Goal: Communication & Community: Answer question/provide support

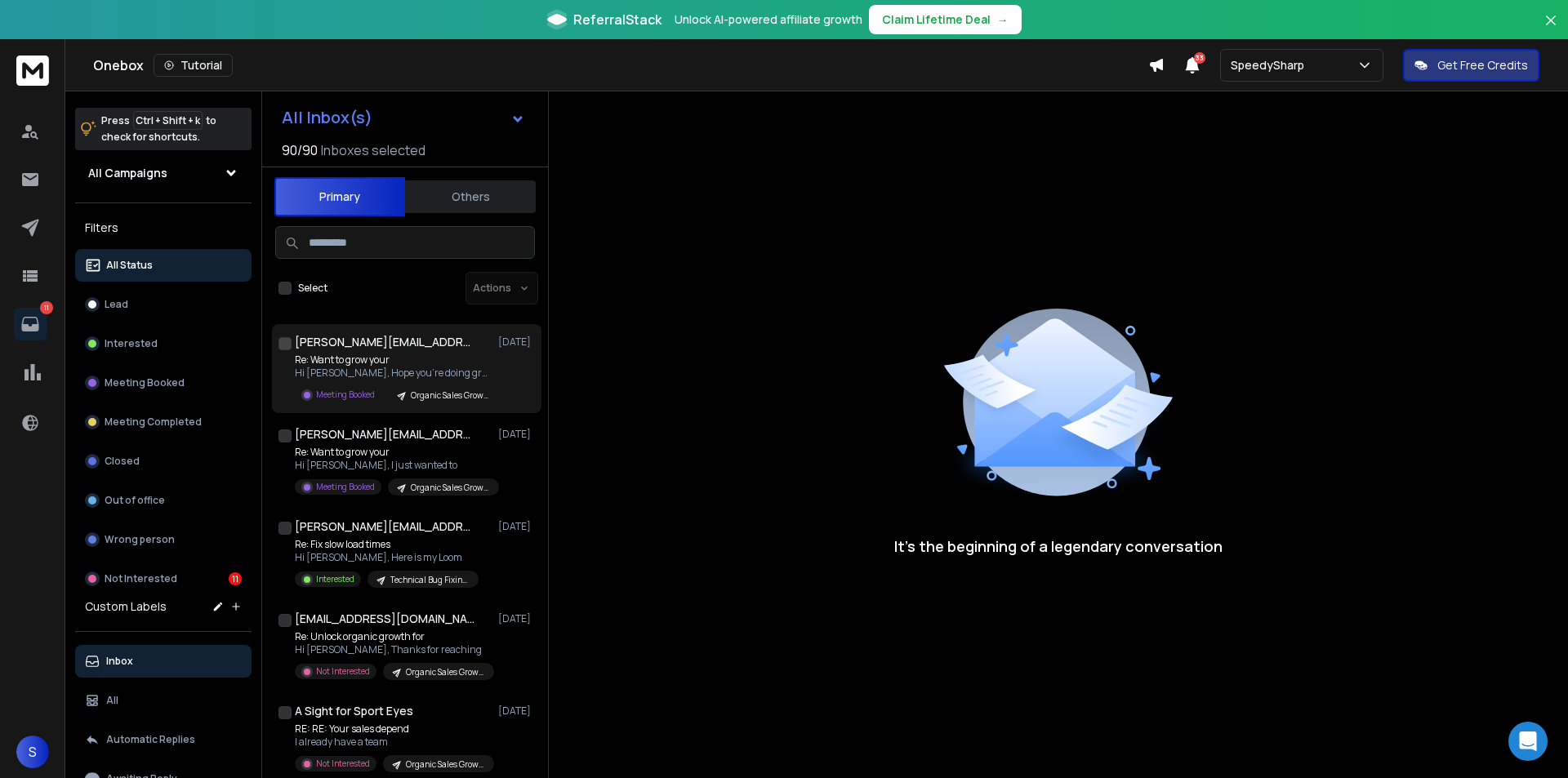
click at [379, 369] on p "Hi [PERSON_NAME], Hope you’re doing great!" at bounding box center [392, 373] width 196 height 13
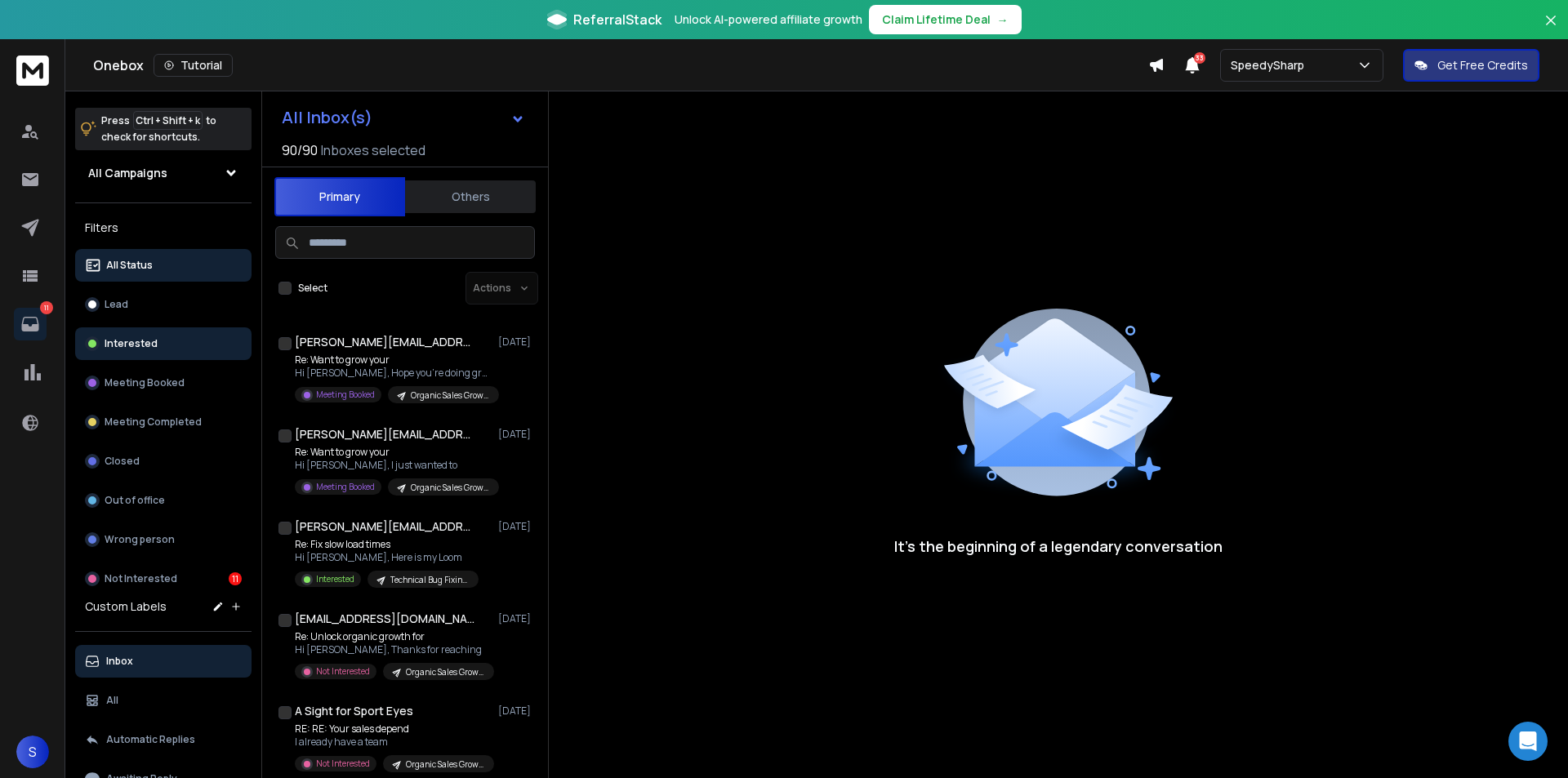
click at [156, 353] on button "Interested" at bounding box center [164, 344] width 177 height 33
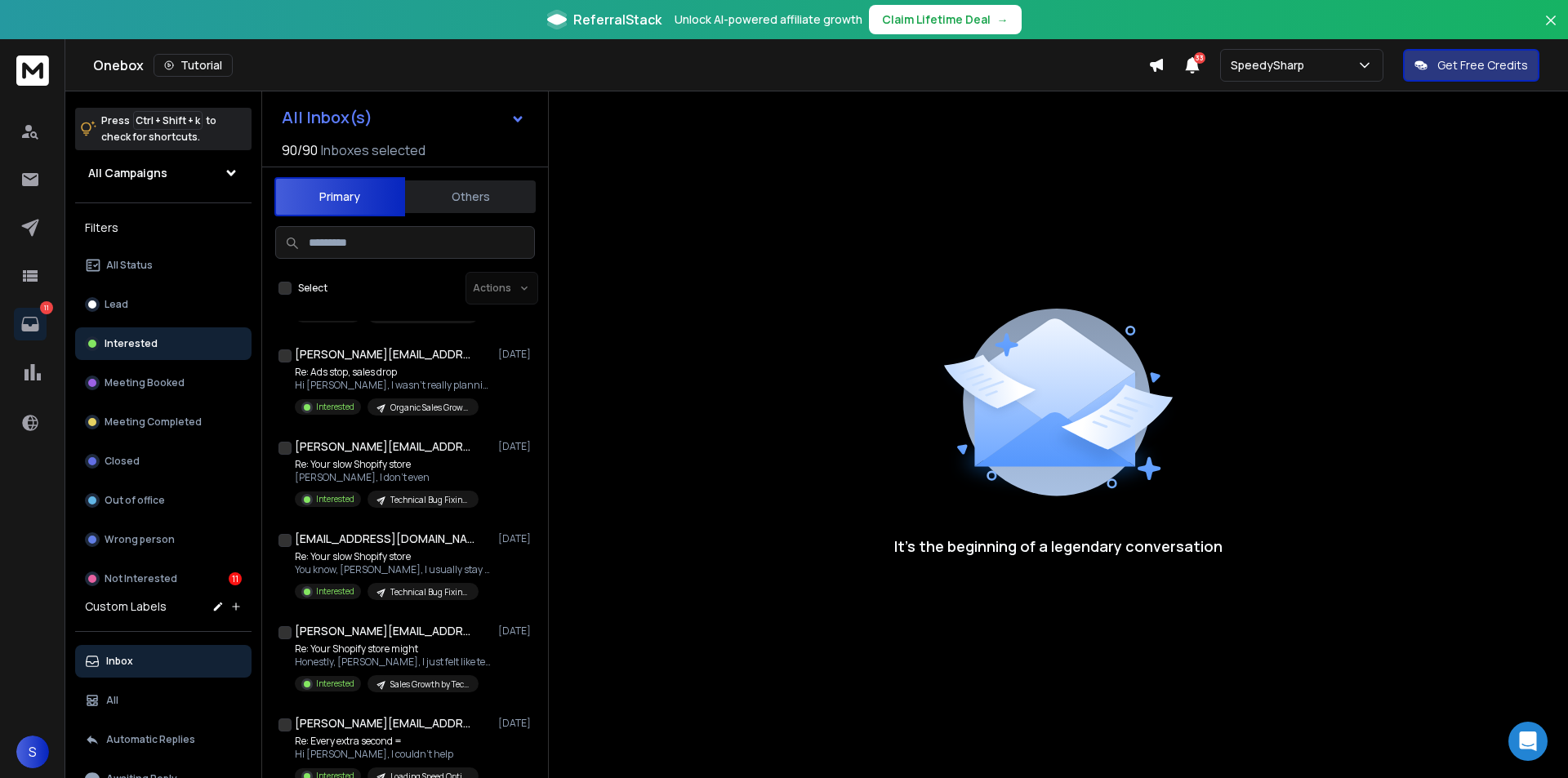
scroll to position [653, 0]
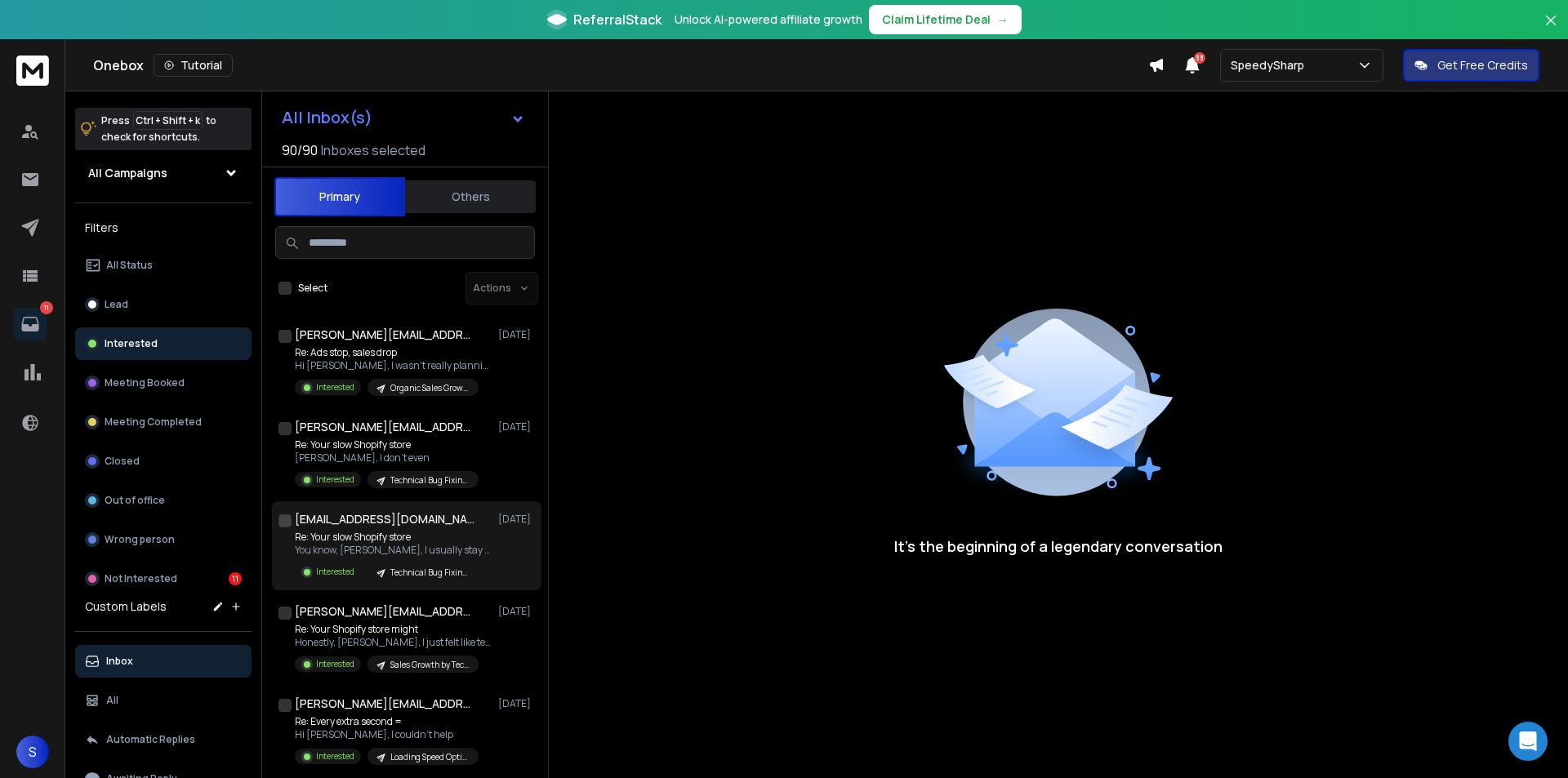
click at [380, 535] on p "Re: Your slow Shopify store" at bounding box center [392, 537] width 196 height 13
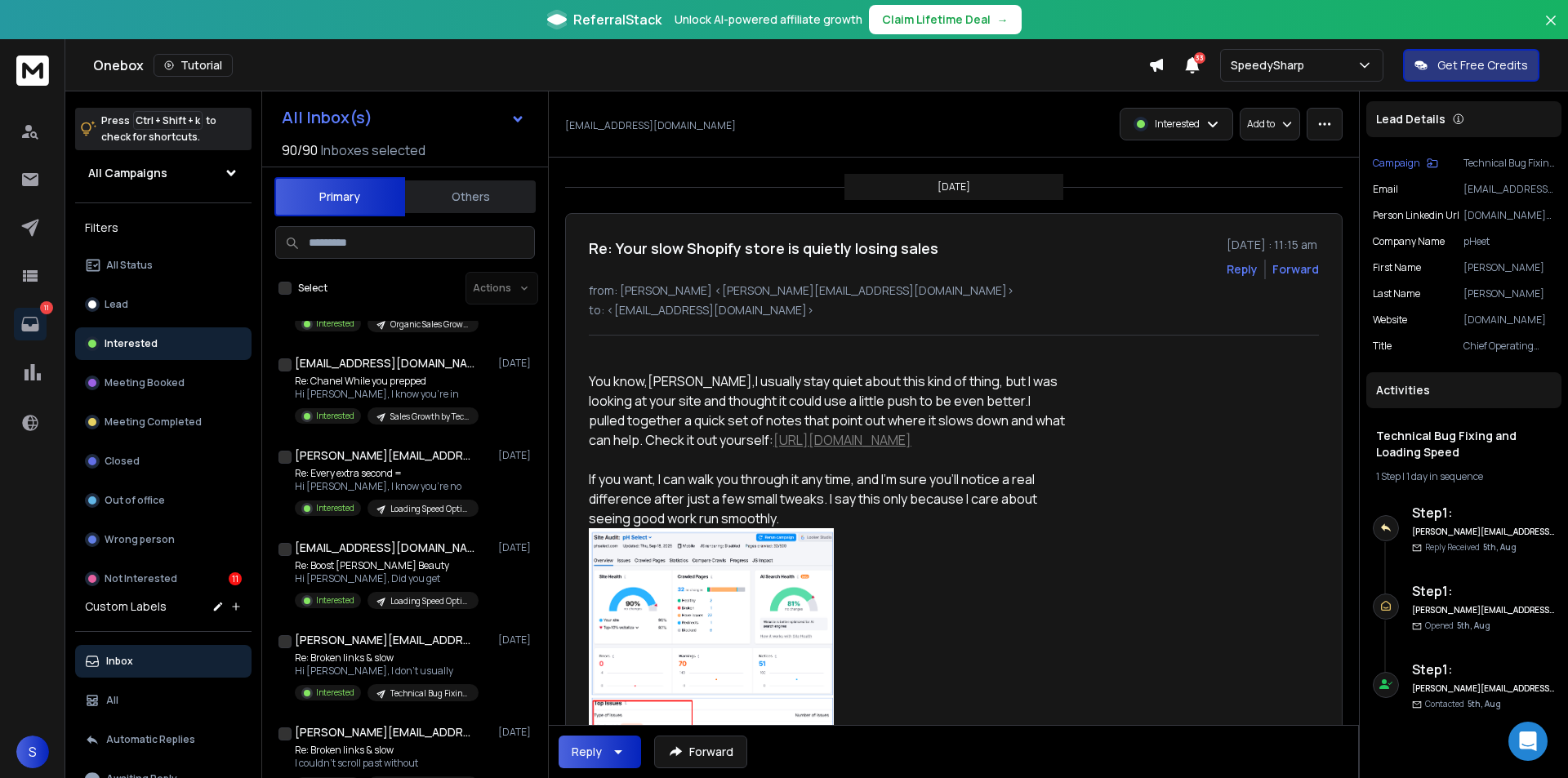
scroll to position [0, 0]
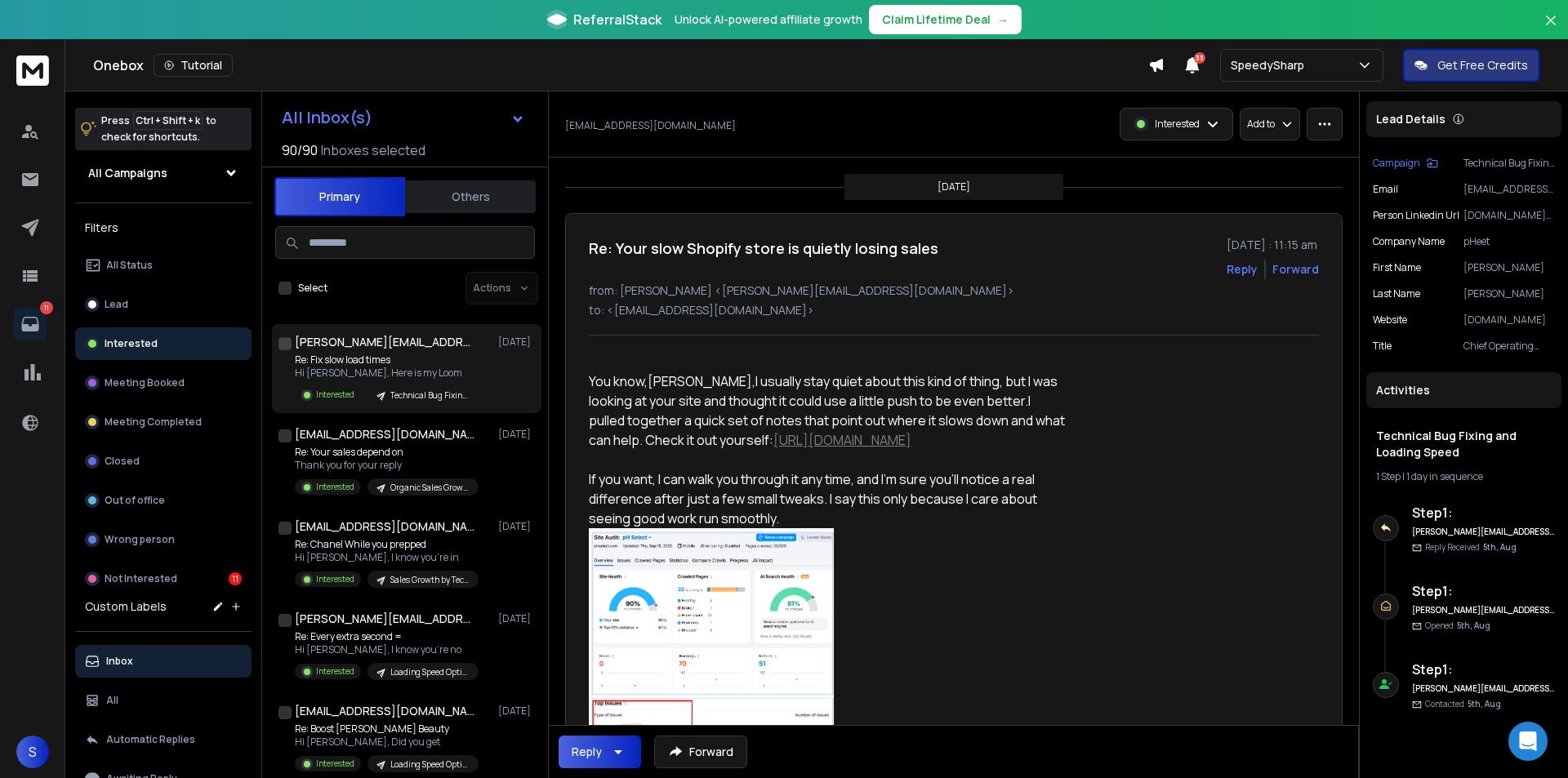
click at [343, 359] on p "Re: Fix slow load times" at bounding box center [387, 360] width 184 height 13
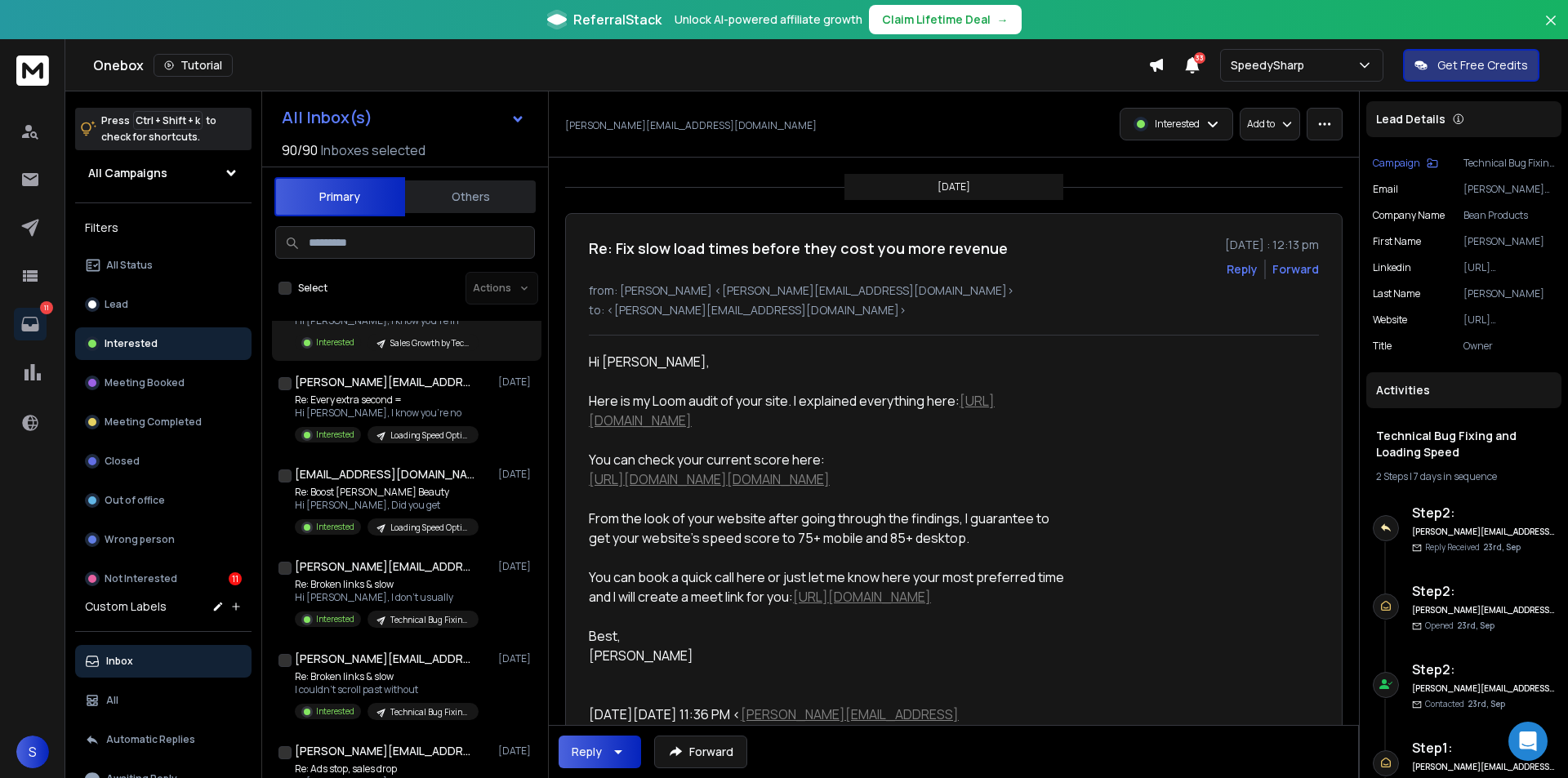
scroll to position [245, 0]
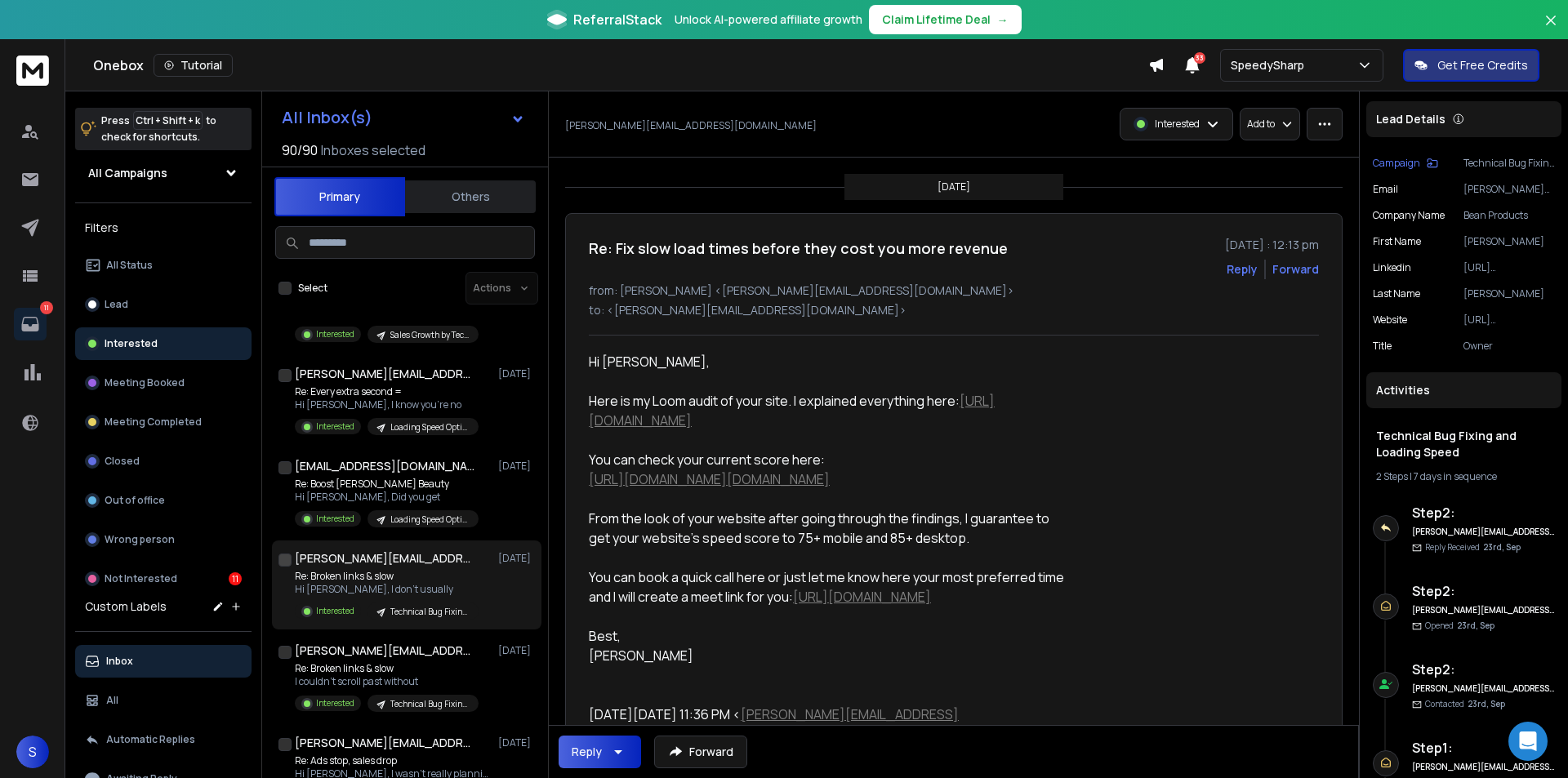
click at [380, 551] on h1 "[PERSON_NAME][EMAIL_ADDRESS][DOMAIN_NAME]" at bounding box center [384, 559] width 179 height 16
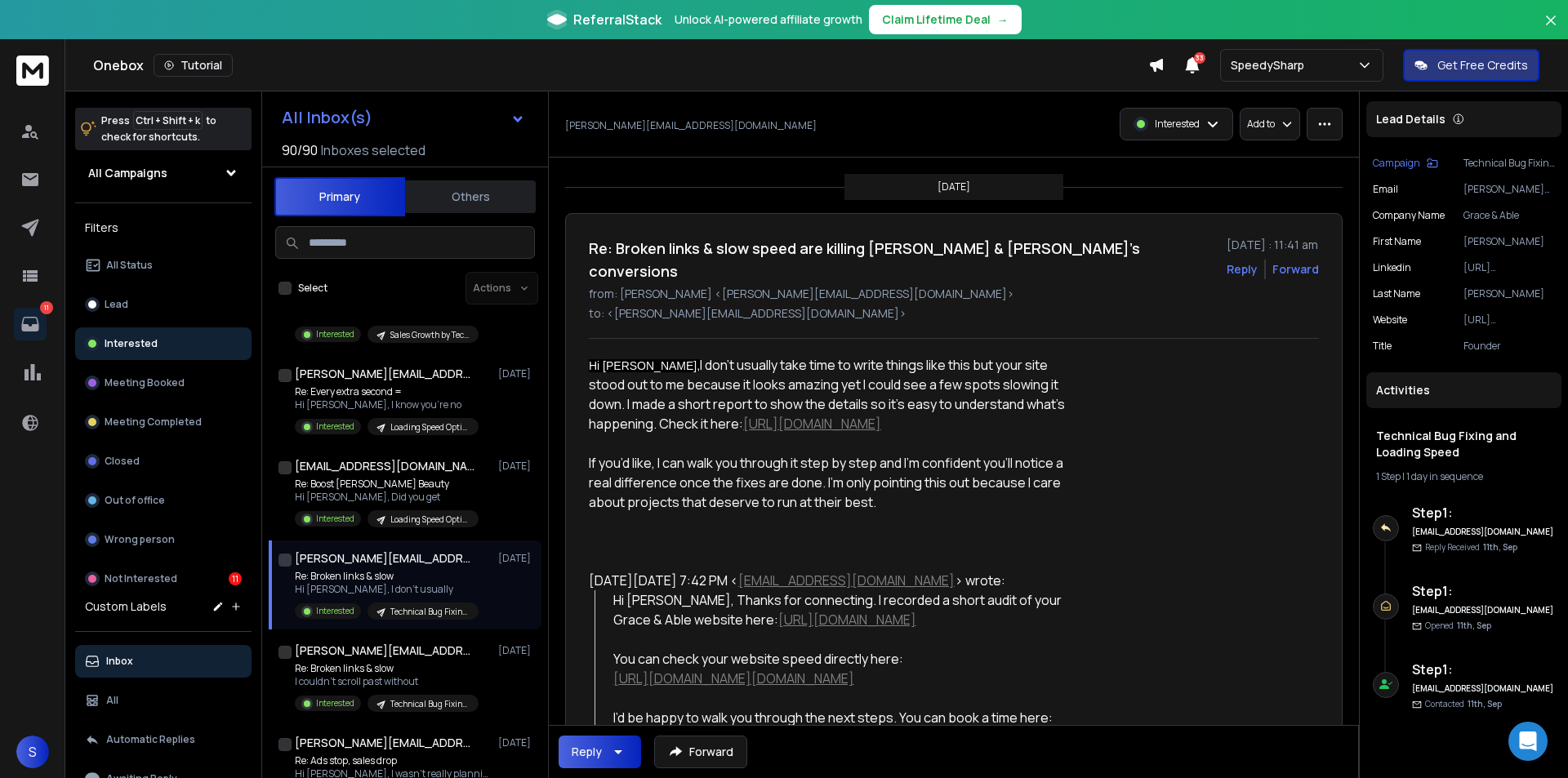
click at [879, 433] on link "https://drive.google.com/drive/folders/1FtxPdx6Aag7gpxeu0cacbzfKhhBq8USa" at bounding box center [813, 424] width 138 height 18
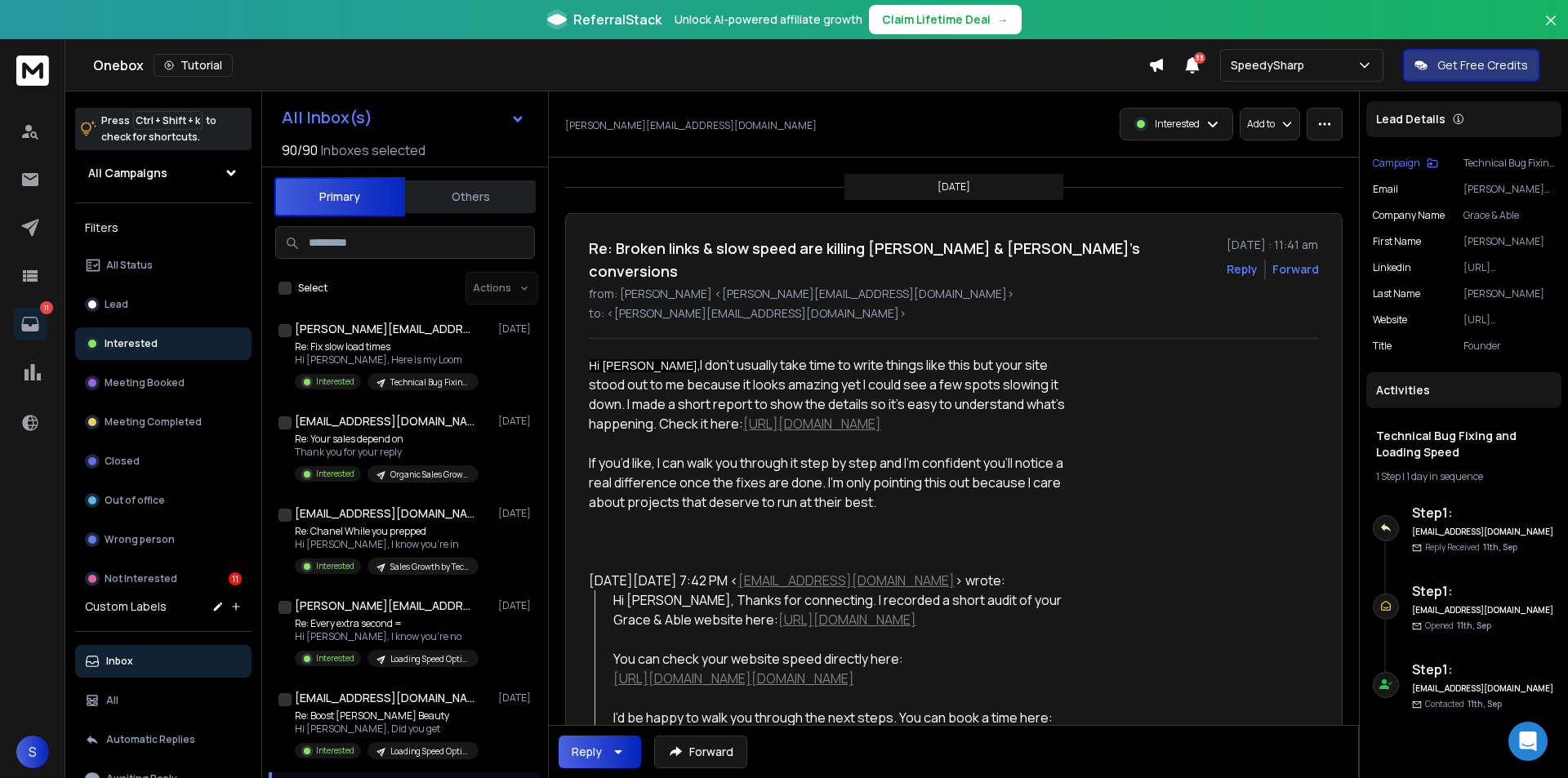
scroll to position [0, 0]
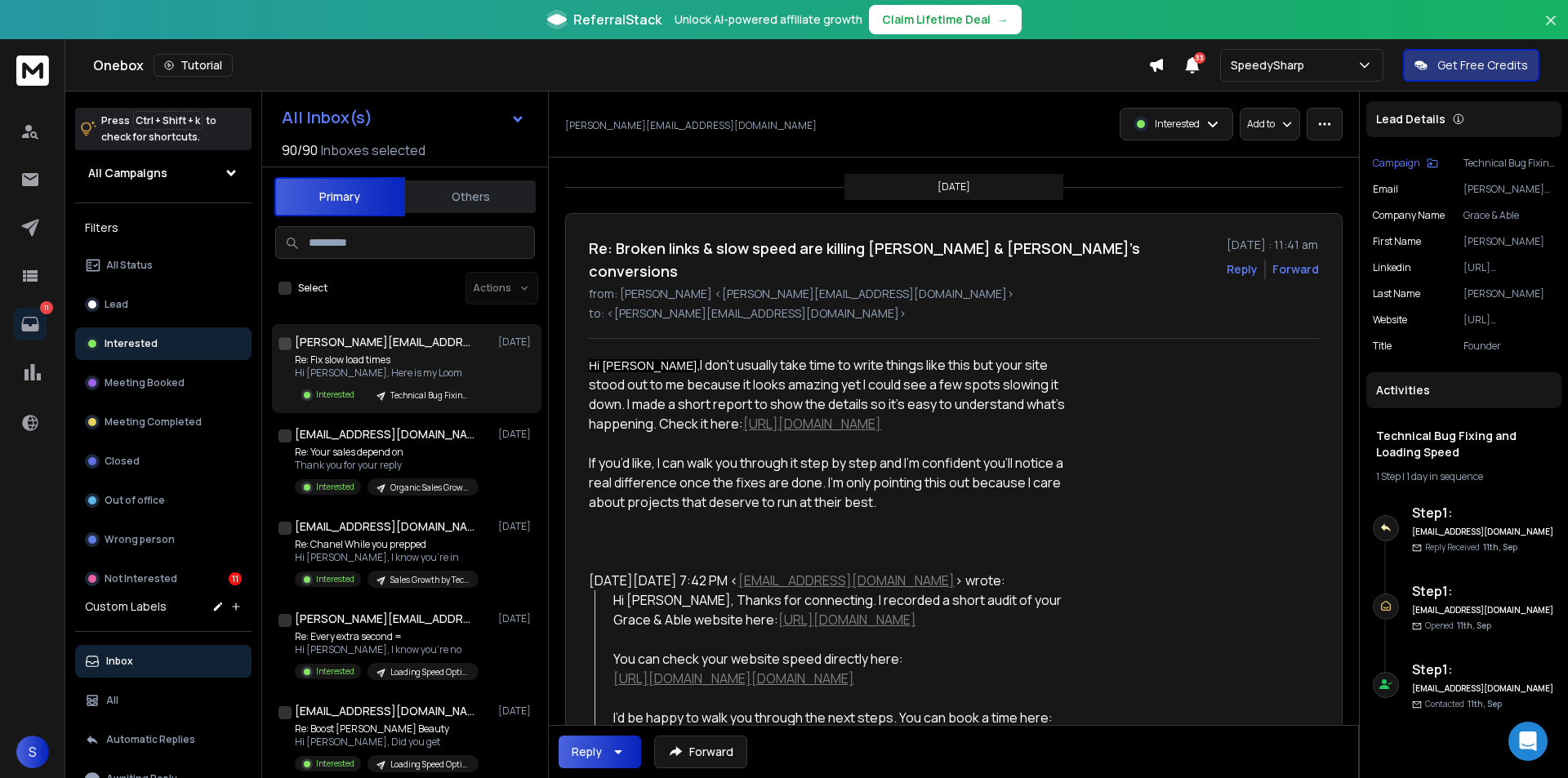
click at [347, 378] on p "Hi [PERSON_NAME], Here is my Loom" at bounding box center [387, 373] width 184 height 13
